Goal: Find specific page/section: Find specific page/section

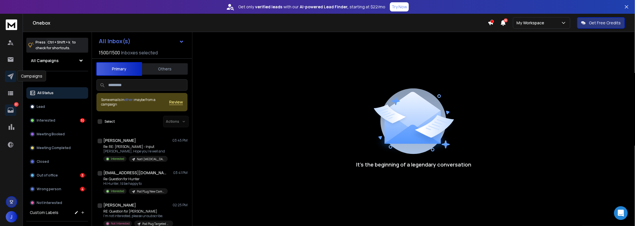
click at [11, 76] on icon at bounding box center [10, 76] width 6 height 6
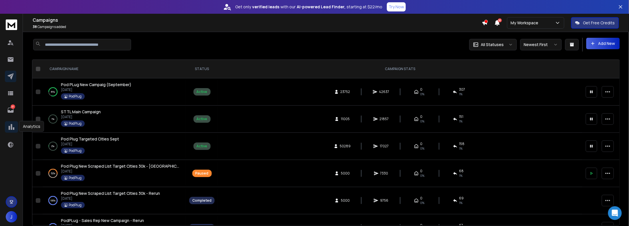
click at [13, 126] on icon at bounding box center [11, 127] width 9 height 9
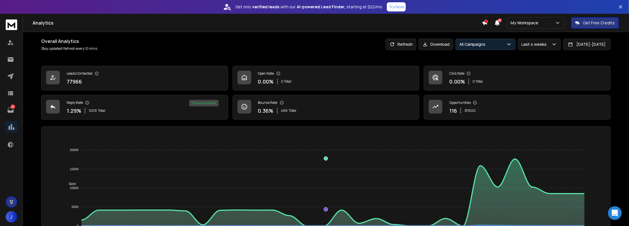
click at [470, 41] on p "All Campaigns" at bounding box center [473, 44] width 29 height 6
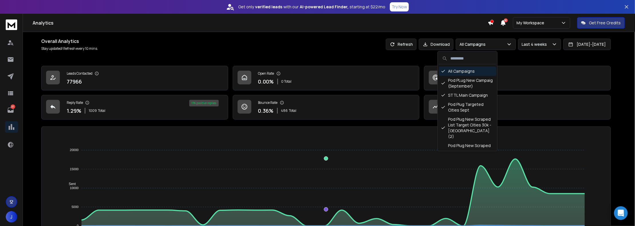
click at [464, 72] on div "All Campaigns" at bounding box center [467, 71] width 57 height 9
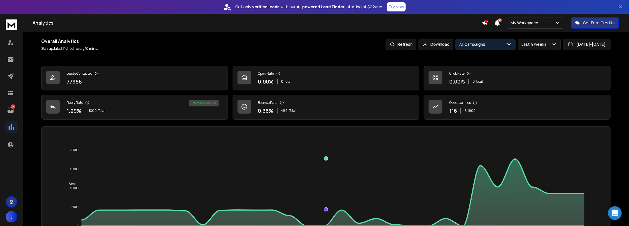
click at [466, 46] on p "All Campaigns" at bounding box center [473, 44] width 29 height 6
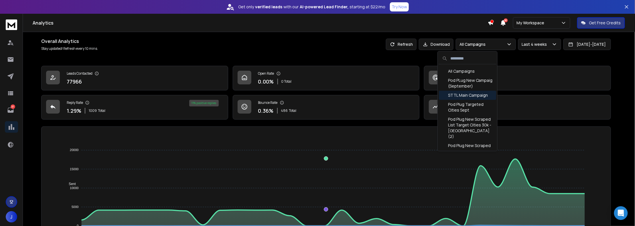
click at [465, 94] on div "STTL Main Campaign" at bounding box center [467, 95] width 57 height 9
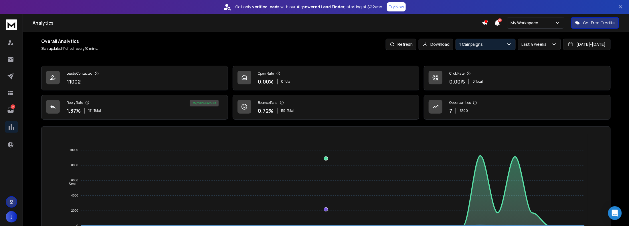
click at [469, 43] on div "1 Campaigns" at bounding box center [485, 44] width 53 height 6
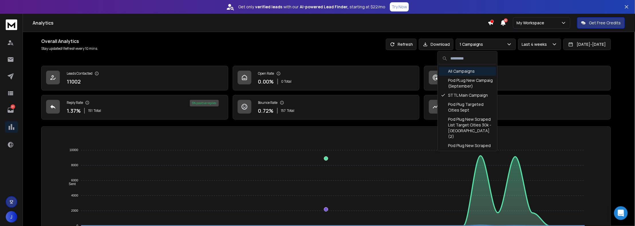
click at [466, 74] on div "All Campaigns" at bounding box center [467, 71] width 57 height 9
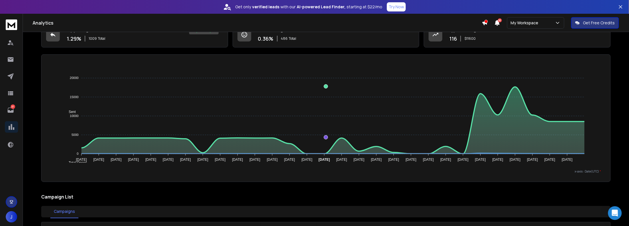
scroll to position [76, 0]
